Goal: Task Accomplishment & Management: Manage account settings

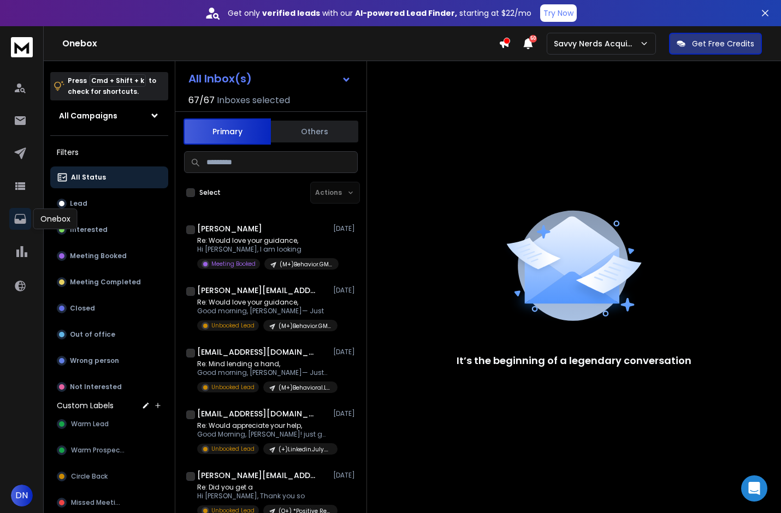
click at [14, 216] on icon at bounding box center [20, 218] width 13 height 13
click at [29, 153] on link at bounding box center [20, 154] width 22 height 22
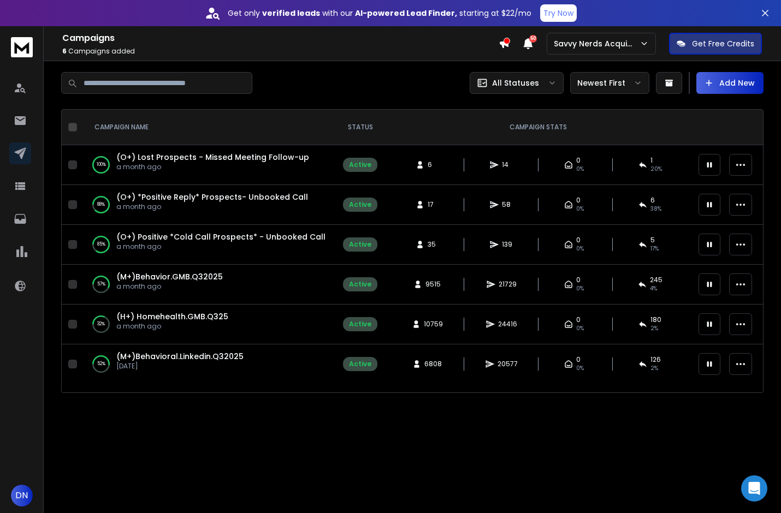
click at [199, 318] on span "(H+) Homehealth.GMB.Q325" at bounding box center [172, 316] width 112 height 11
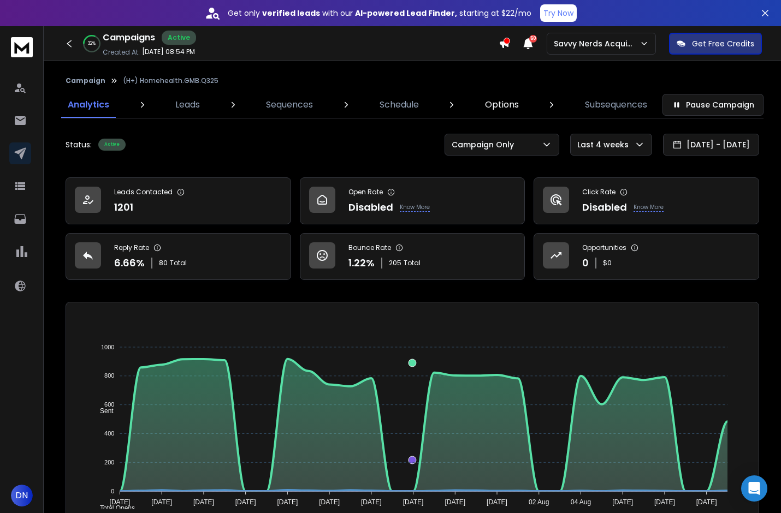
click at [483, 106] on link "Options" at bounding box center [501, 105] width 47 height 26
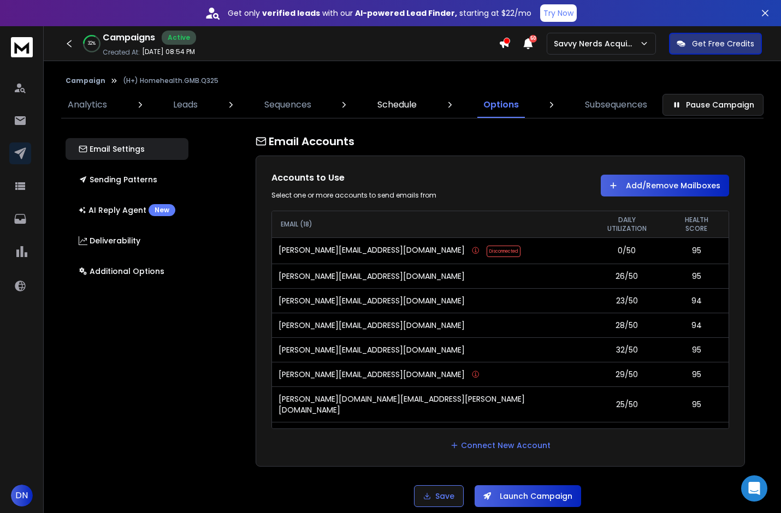
click at [390, 106] on p "Schedule" at bounding box center [396, 104] width 39 height 13
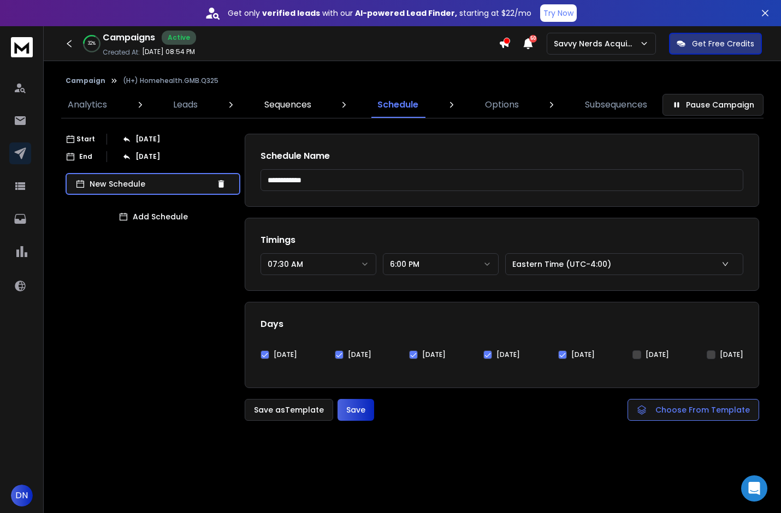
click at [305, 108] on p "Sequences" at bounding box center [287, 104] width 47 height 13
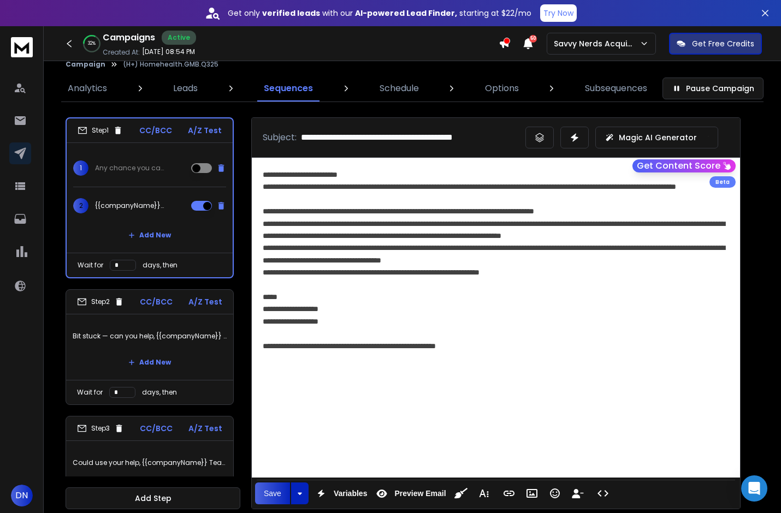
scroll to position [15, 0]
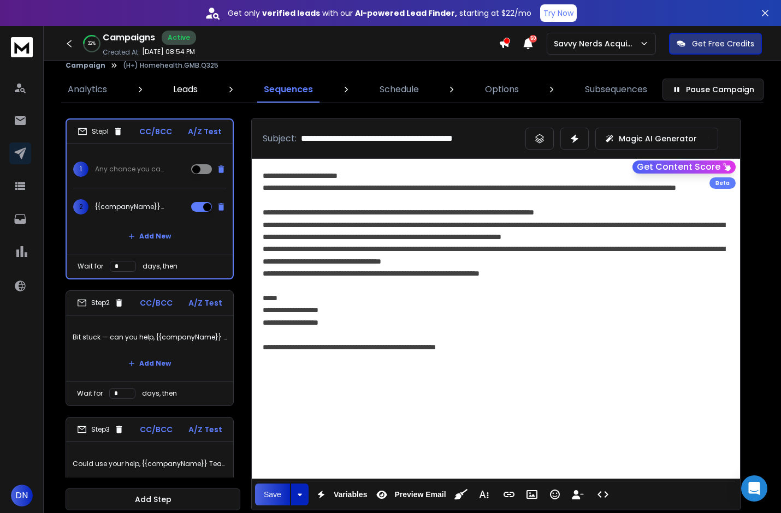
click at [194, 92] on p "Leads" at bounding box center [185, 89] width 25 height 13
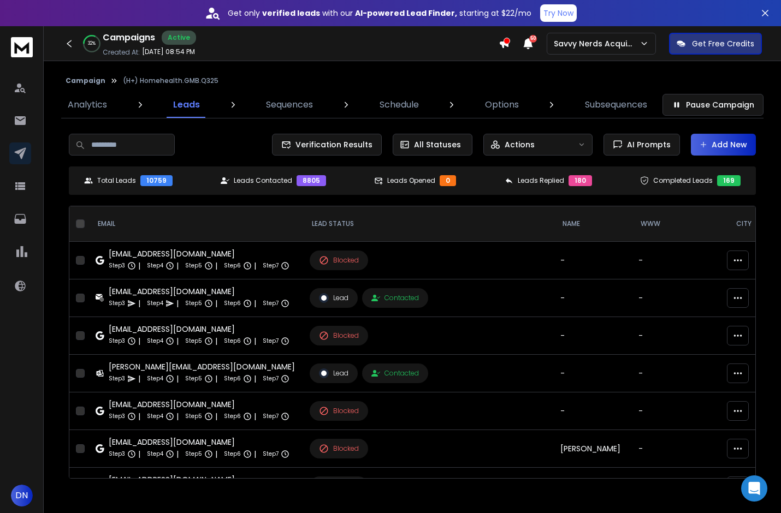
scroll to position [1, 0]
